Goal: Task Accomplishment & Management: Manage account settings

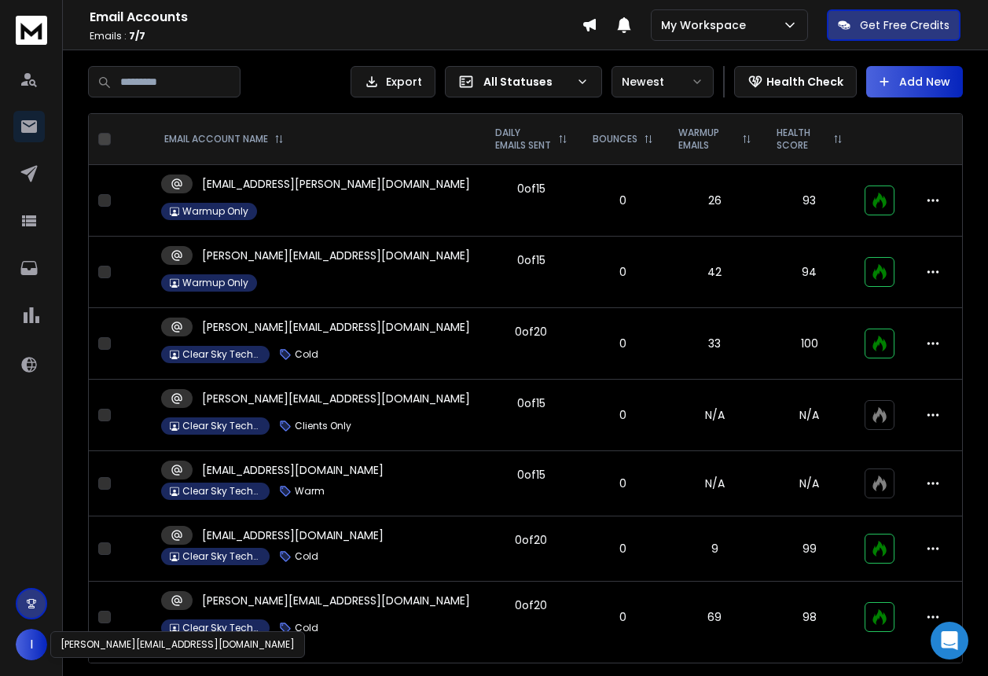
click at [27, 642] on span "I" at bounding box center [31, 644] width 31 height 31
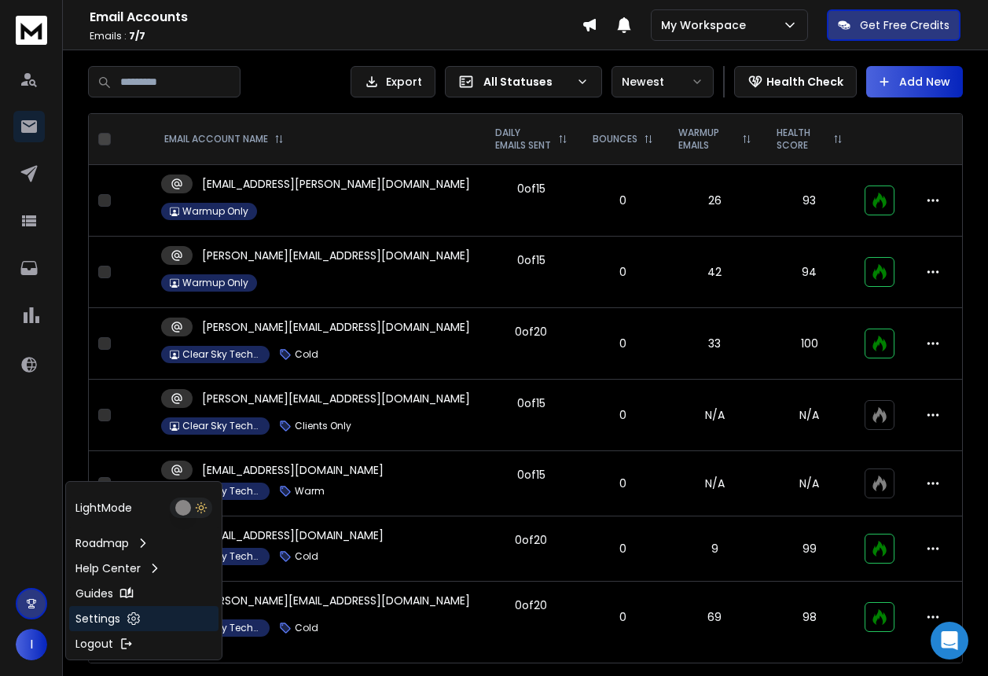
click at [115, 616] on p "Settings" at bounding box center [97, 619] width 45 height 16
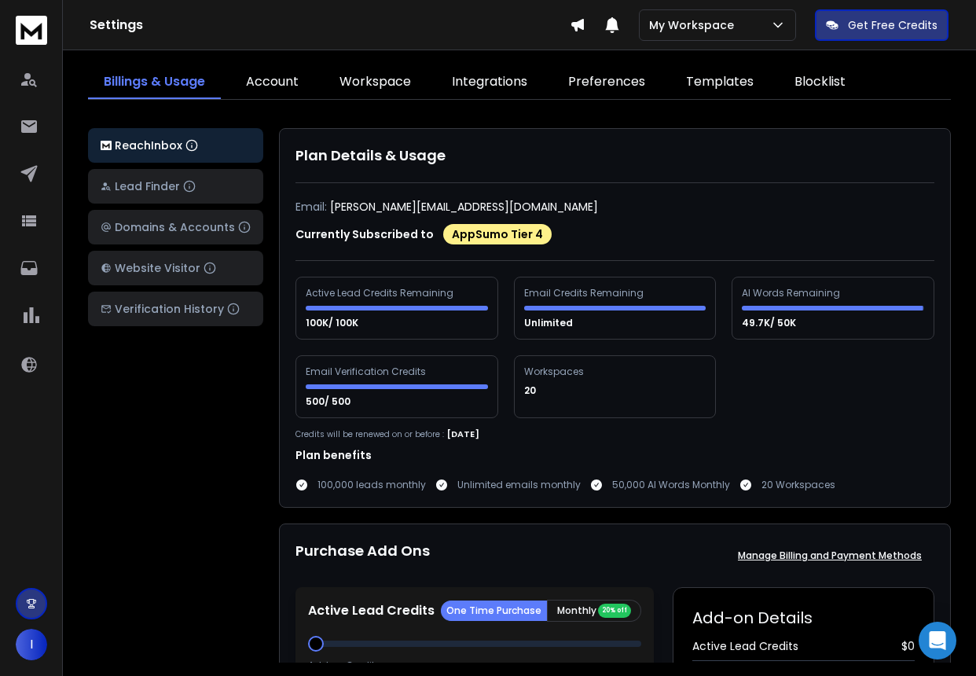
click at [160, 221] on button "Domains & Accounts" at bounding box center [175, 227] width 175 height 35
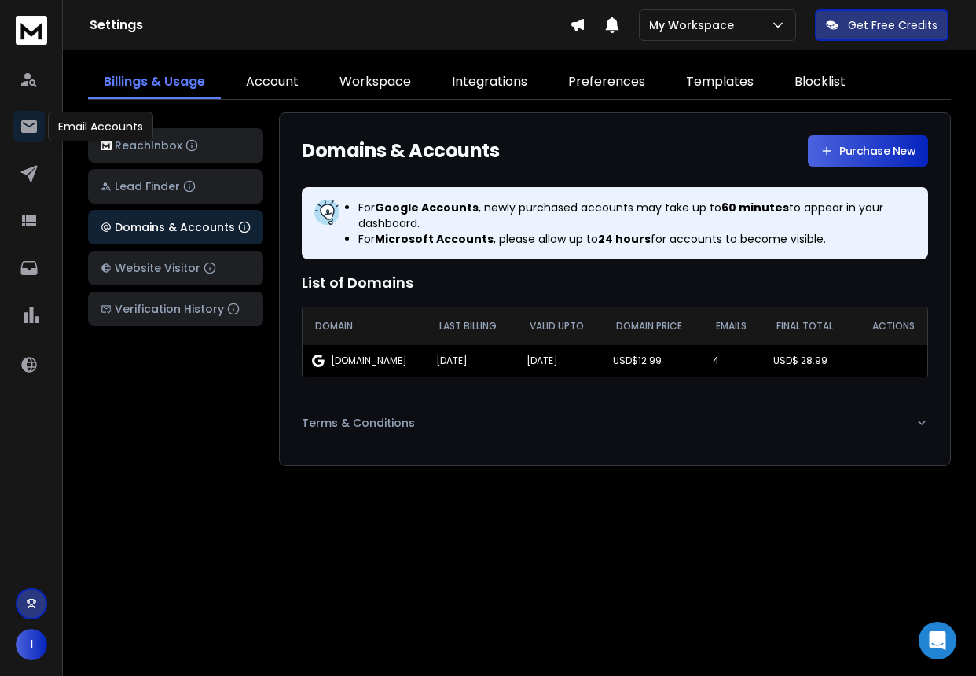
click at [42, 123] on link at bounding box center [28, 126] width 31 height 31
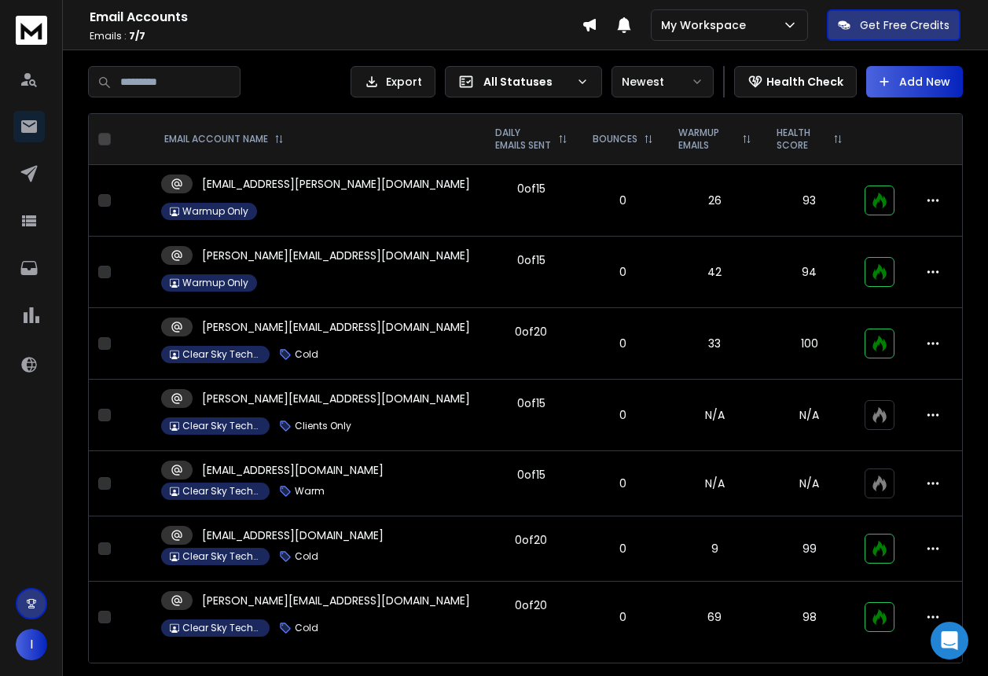
click at [930, 86] on button "Add New" at bounding box center [914, 81] width 97 height 31
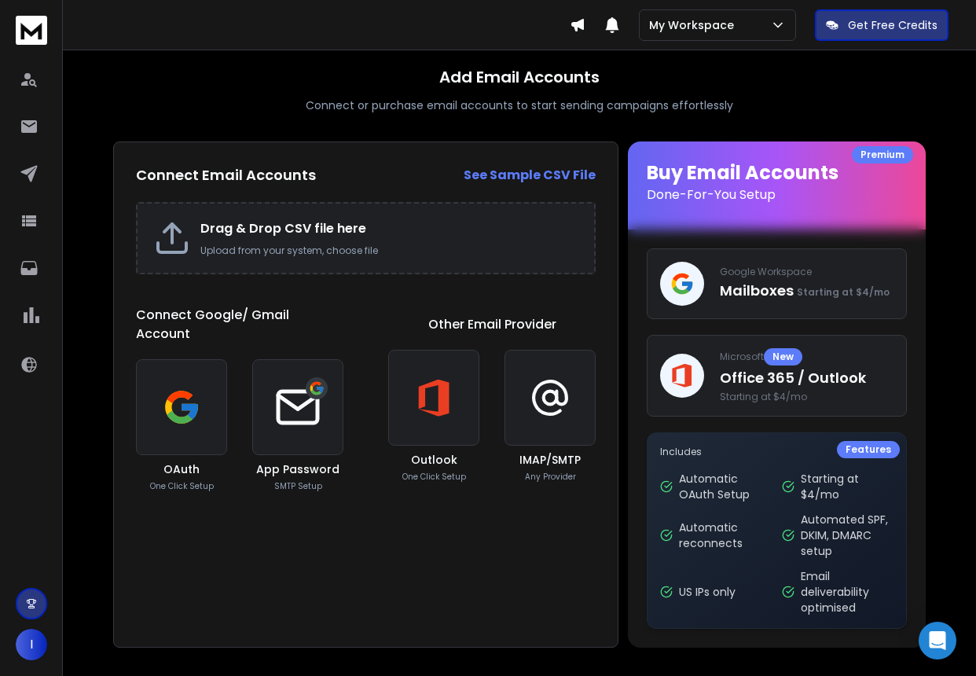
scroll to position [16, 0]
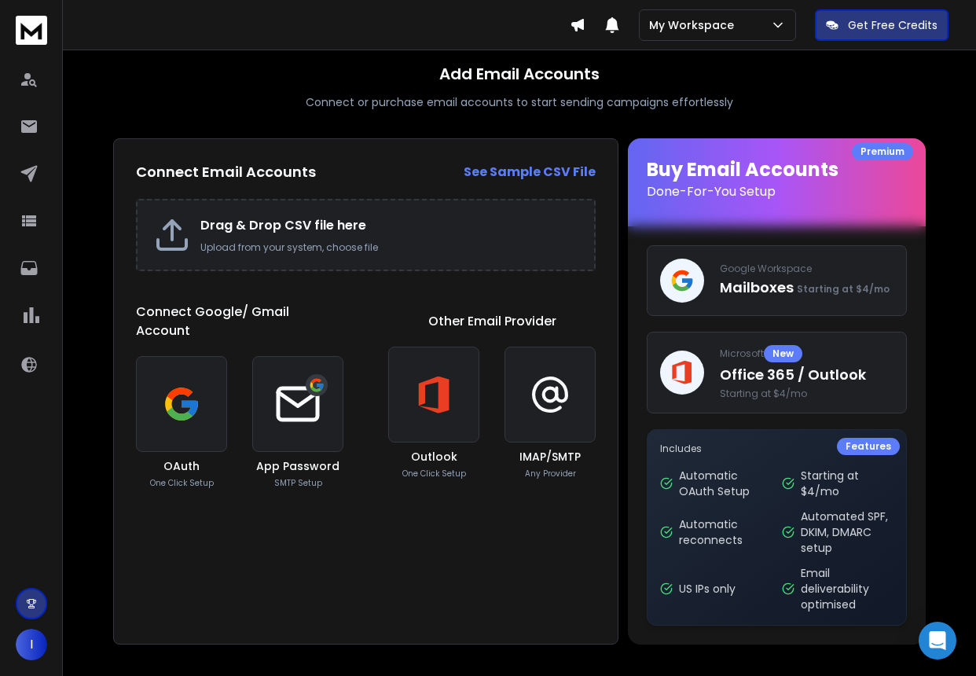
click at [906, 85] on div "Add Email Accounts Connect or purchase email accounts to start sending campaign…" at bounding box center [520, 86] width 914 height 47
click at [28, 123] on icon at bounding box center [29, 126] width 16 height 13
